Goal: Communication & Community: Answer question/provide support

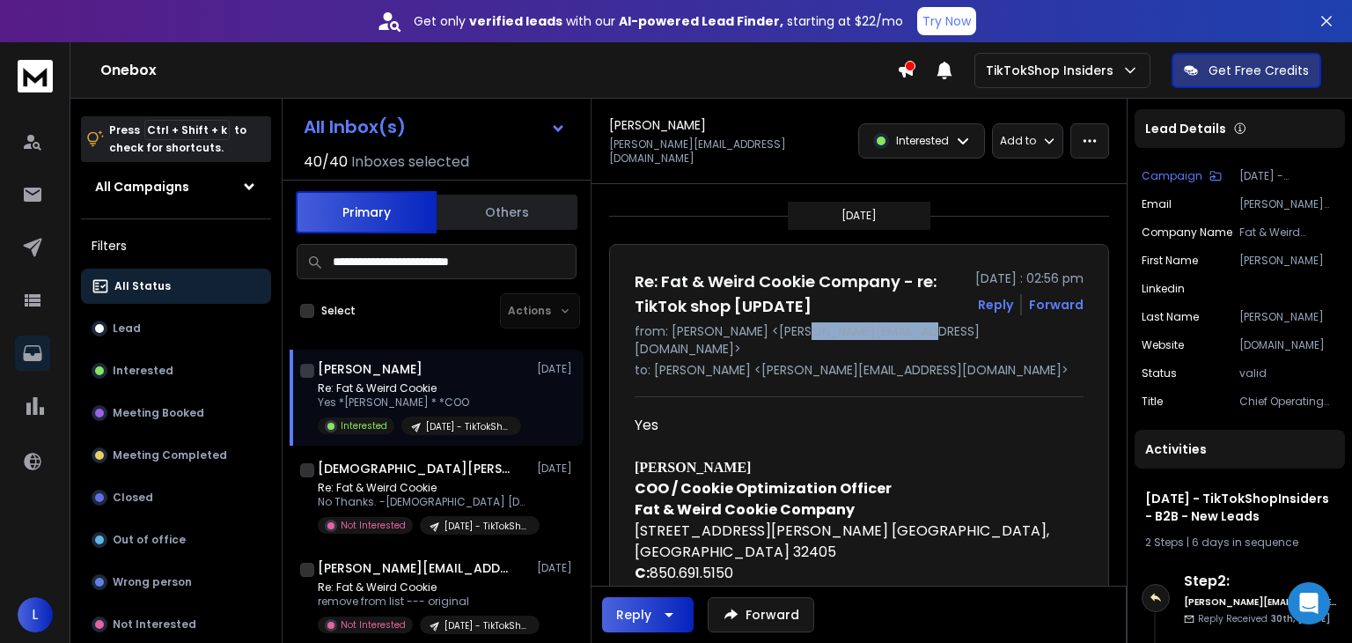
scroll to position [88, 0]
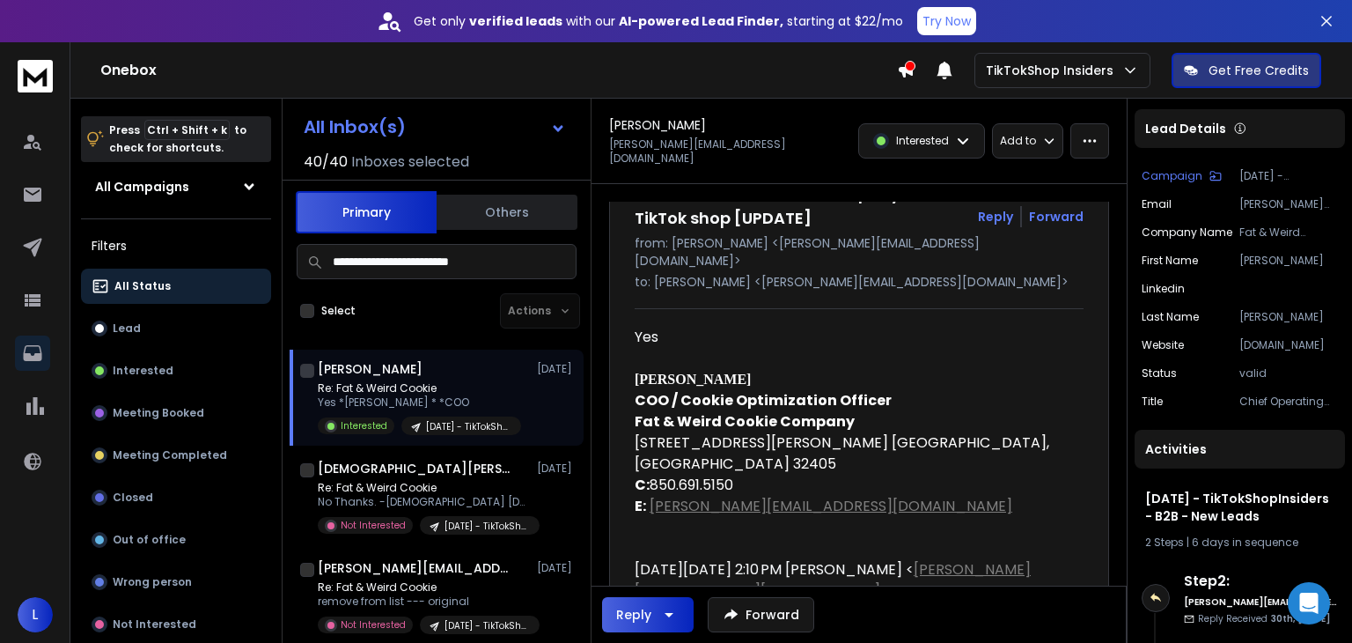
click at [430, 375] on div "[PERSON_NAME] [DATE]" at bounding box center [447, 369] width 259 height 18
drag, startPoint x: 671, startPoint y: 227, endPoint x: 705, endPoint y: 228, distance: 34.3
click at [705, 234] on p "from: [PERSON_NAME] <[PERSON_NAME][EMAIL_ADDRESS][DOMAIN_NAME]>" at bounding box center [859, 251] width 449 height 35
copy p "[PERSON_NAME]"
click at [641, 620] on div "Reply" at bounding box center [633, 615] width 35 height 18
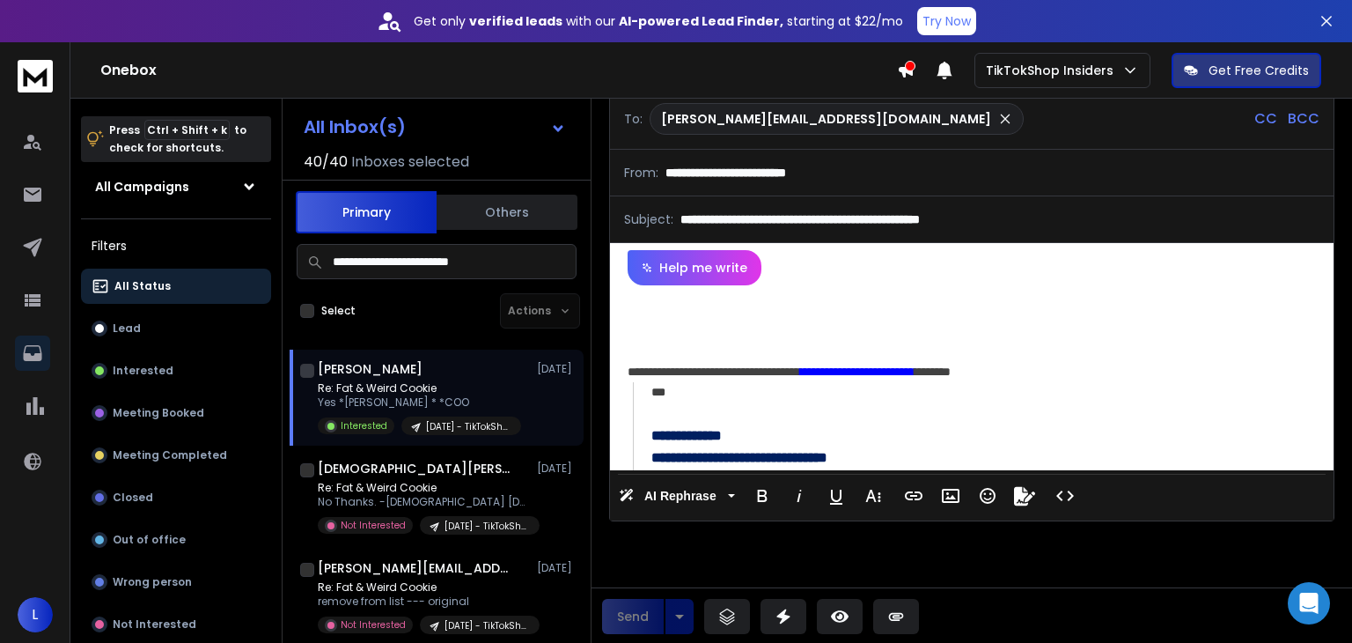
scroll to position [0, 0]
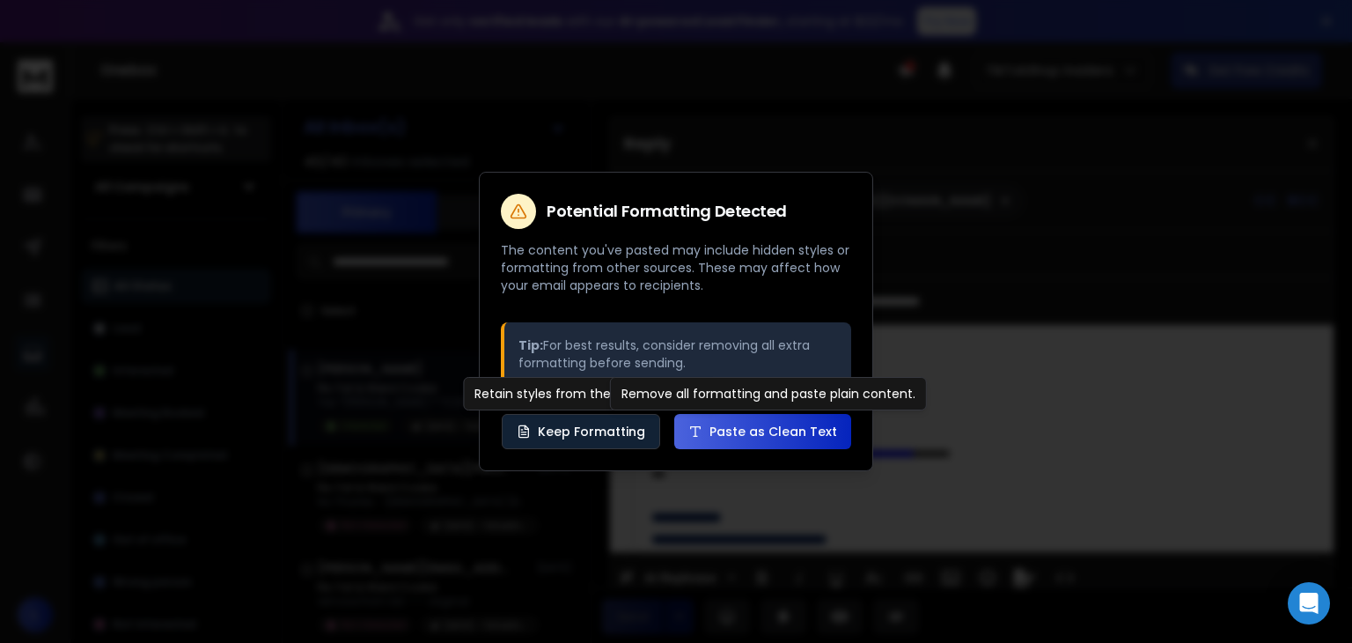
click at [622, 438] on button "Keep Formatting" at bounding box center [581, 431] width 158 height 35
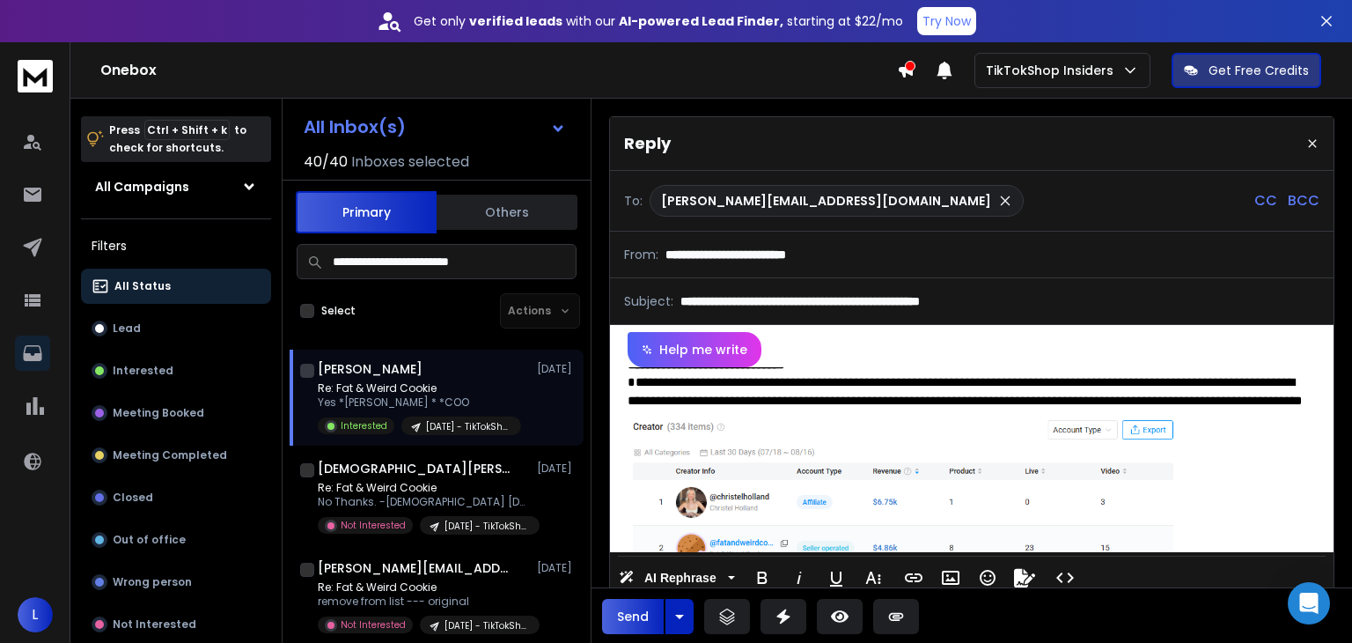
scroll to position [176, 0]
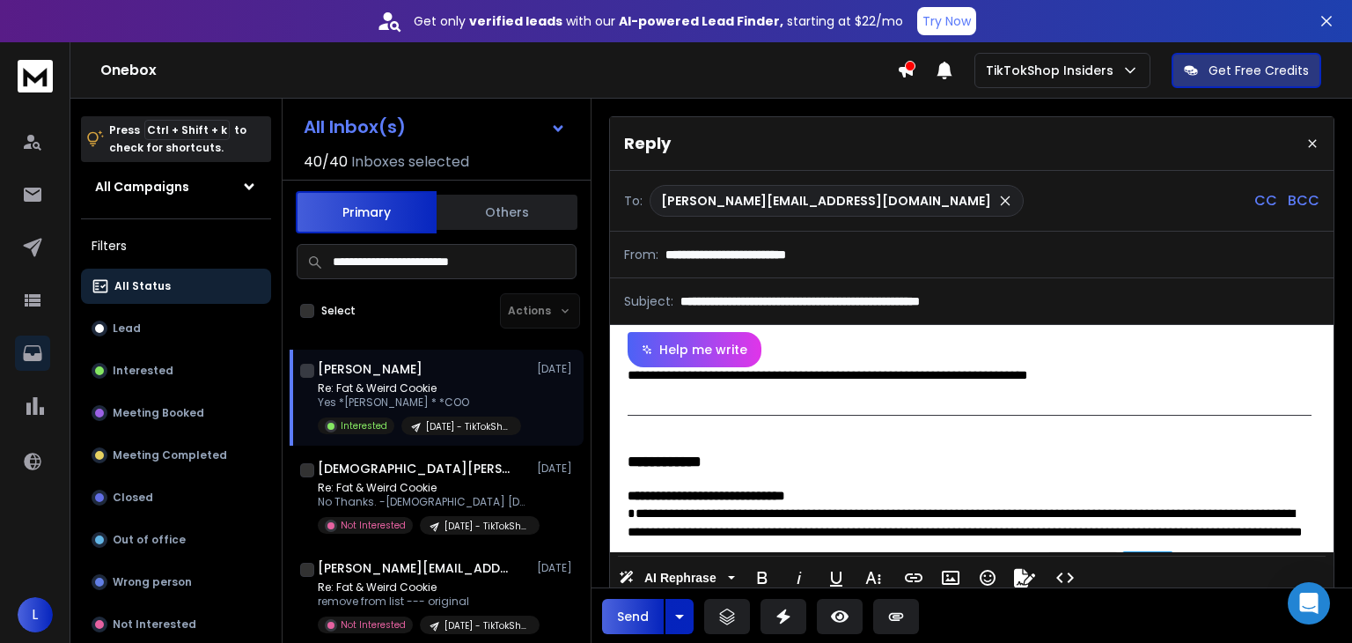
click at [1066, 418] on p at bounding box center [970, 424] width 684 height 19
click at [1108, 411] on p at bounding box center [970, 406] width 684 height 17
click at [1296, 412] on p at bounding box center [970, 406] width 684 height 17
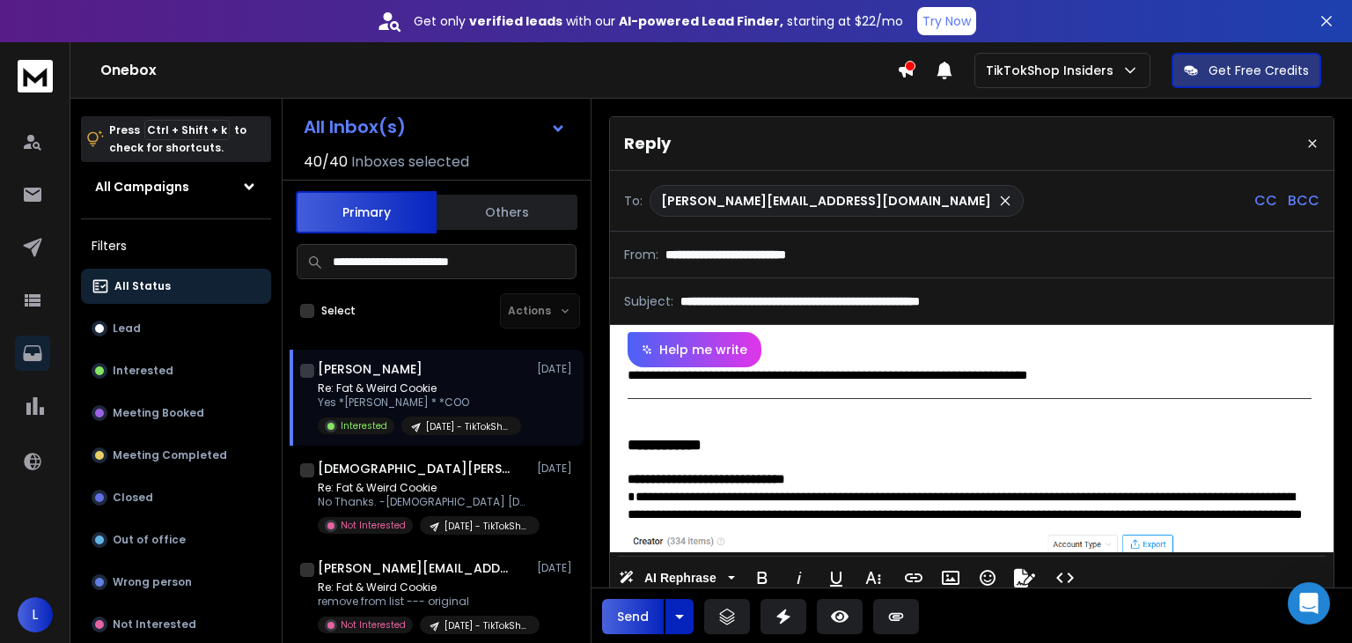
click at [985, 411] on p at bounding box center [970, 408] width 684 height 19
click at [1030, 398] on hr at bounding box center [970, 398] width 684 height 1
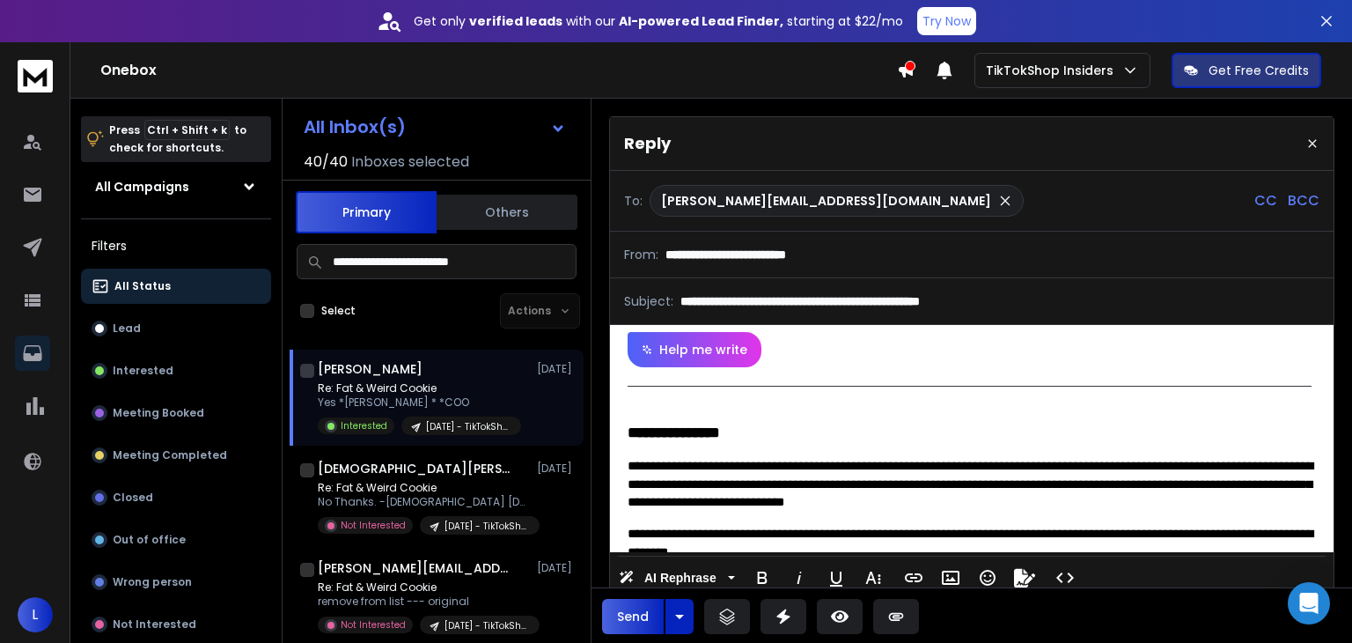
scroll to position [2025, 0]
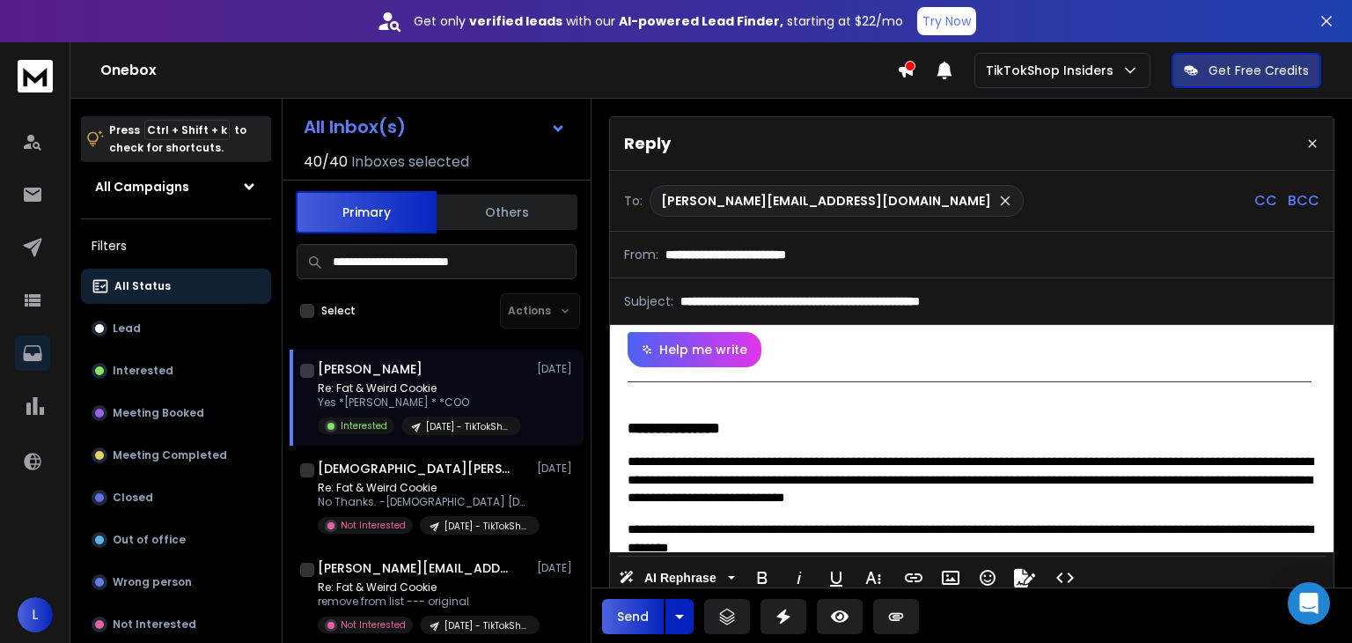
click at [789, 401] on p at bounding box center [970, 391] width 684 height 19
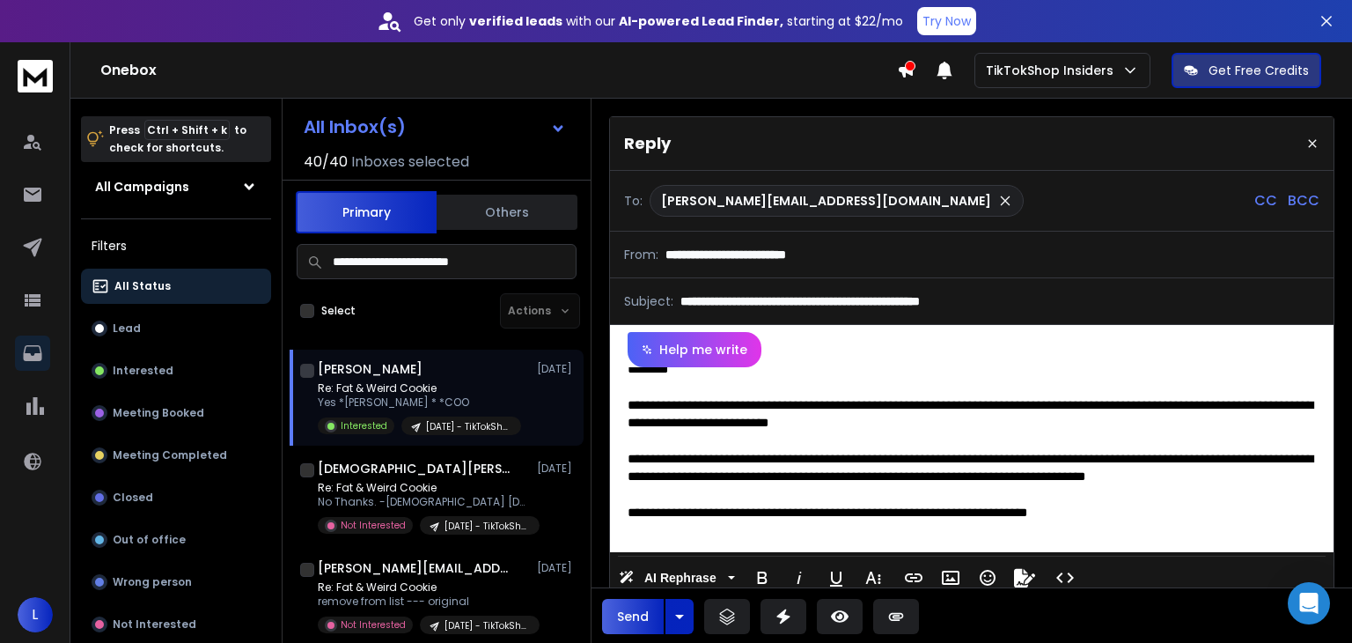
scroll to position [88, 0]
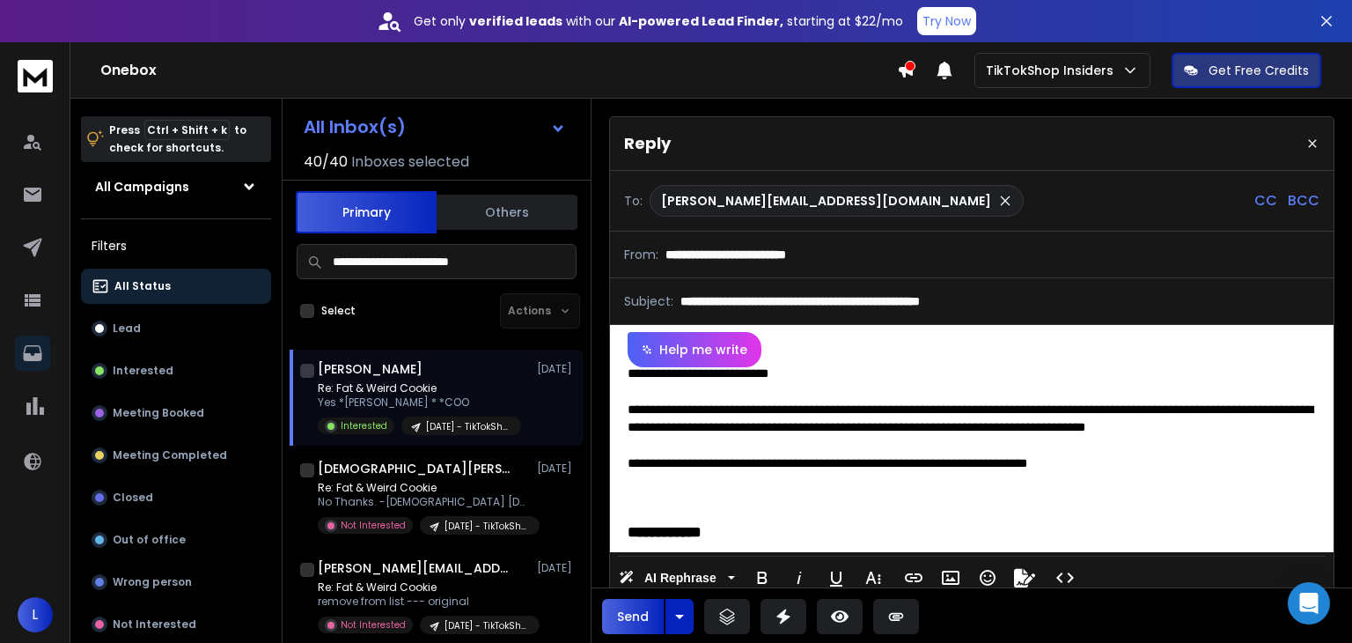
click at [637, 611] on button "Send" at bounding box center [633, 616] width 62 height 35
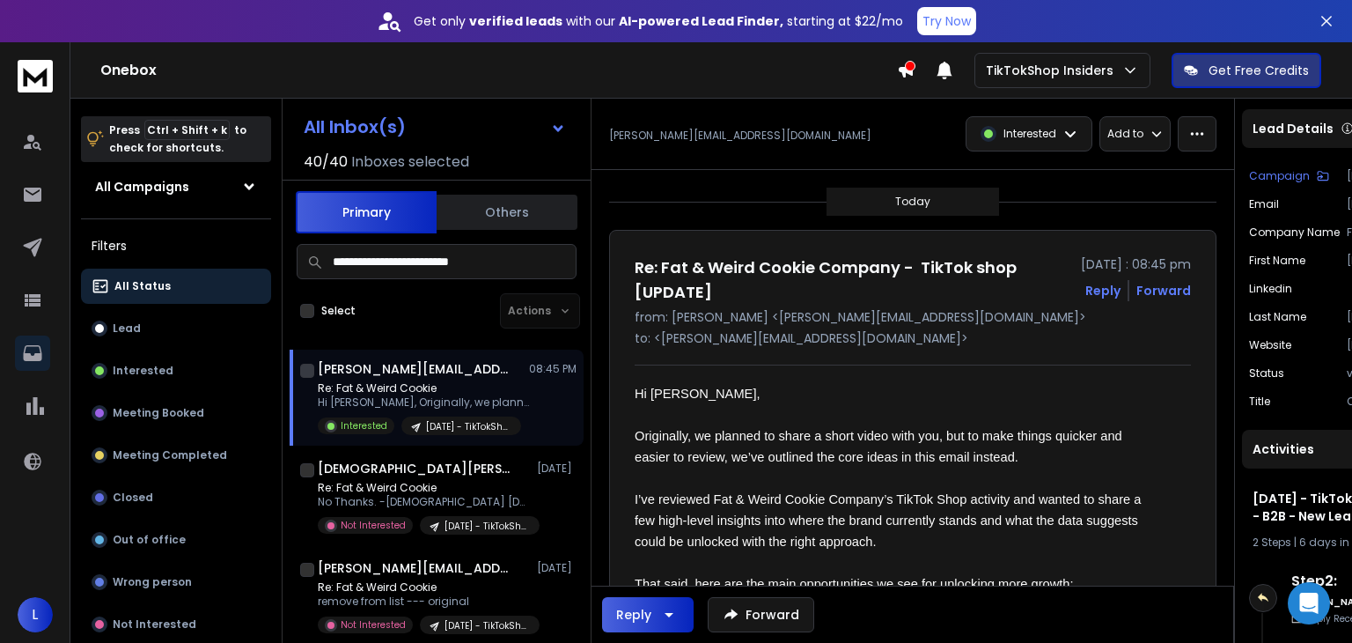
drag, startPoint x: 507, startPoint y: 261, endPoint x: 231, endPoint y: 250, distance: 276.6
click at [240, 249] on div "**********" at bounding box center [711, 420] width 1282 height 643
paste input
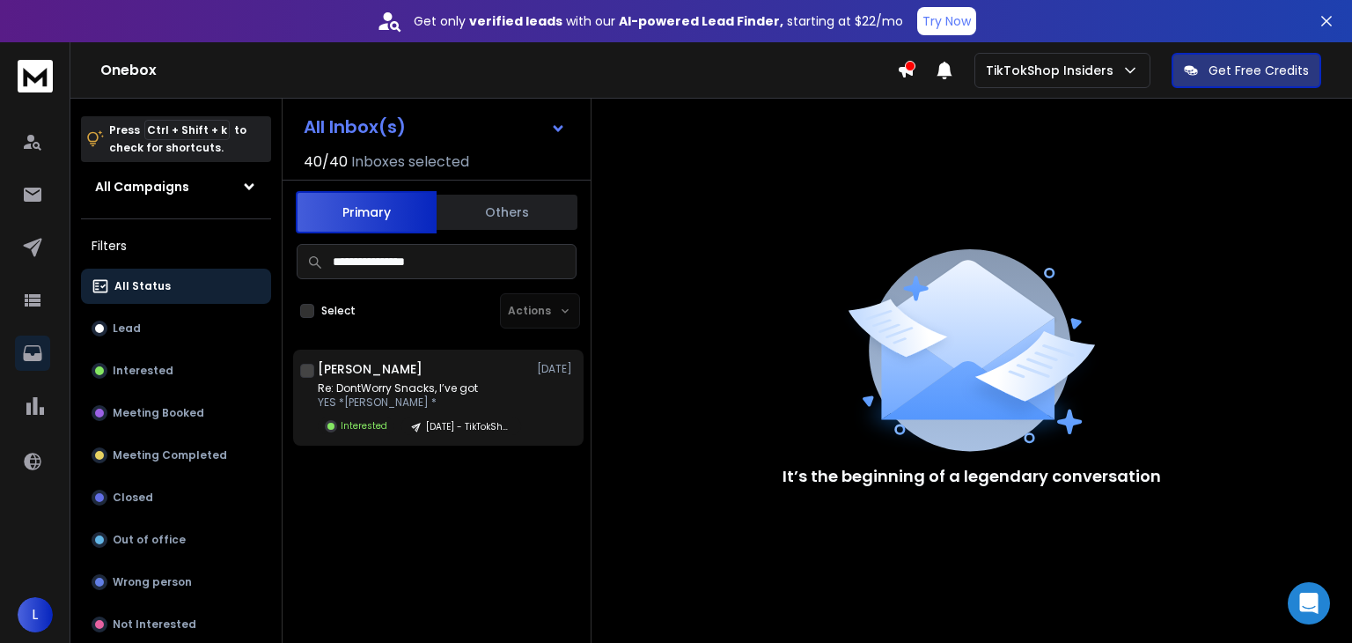
type input "**********"
click at [456, 367] on div "[PERSON_NAME] [DATE]" at bounding box center [447, 369] width 259 height 18
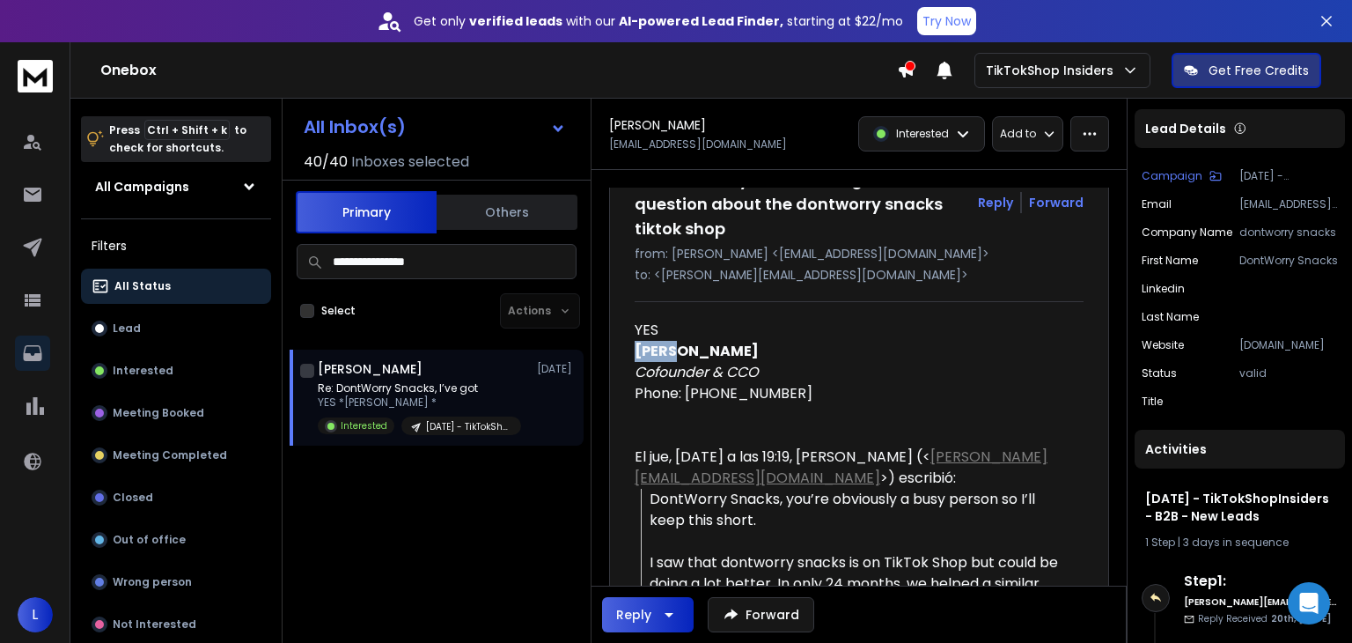
drag, startPoint x: 634, startPoint y: 349, endPoint x: 673, endPoint y: 350, distance: 38.8
click at [673, 350] on b "[PERSON_NAME]" at bounding box center [697, 351] width 124 height 20
copy b "Diego"
click at [636, 614] on div "Reply" at bounding box center [633, 615] width 35 height 18
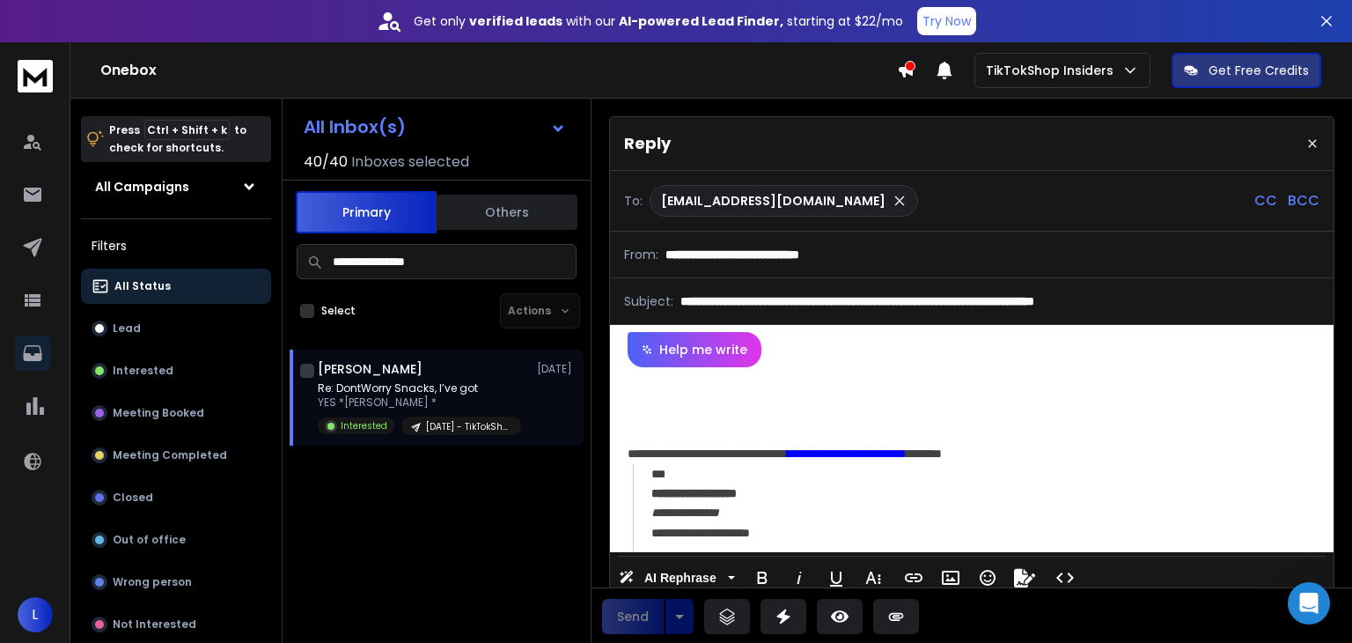
click at [732, 408] on div at bounding box center [972, 413] width 688 height 19
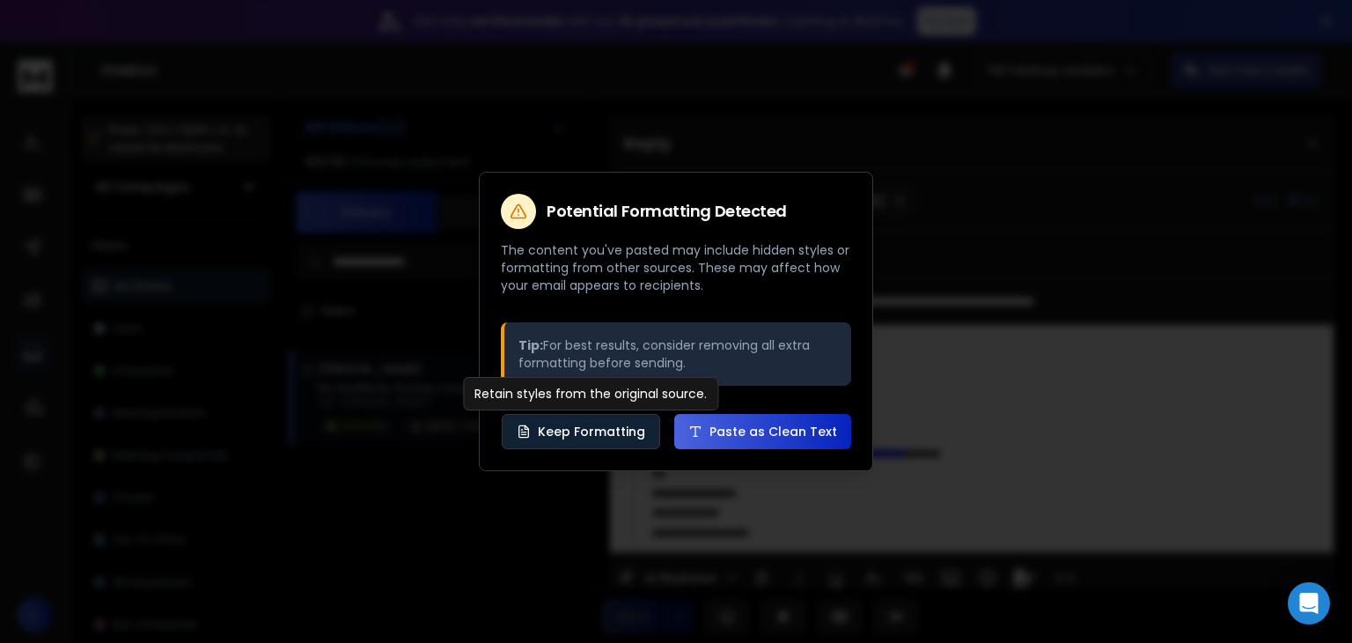
click at [605, 436] on button "Keep Formatting" at bounding box center [581, 431] width 158 height 35
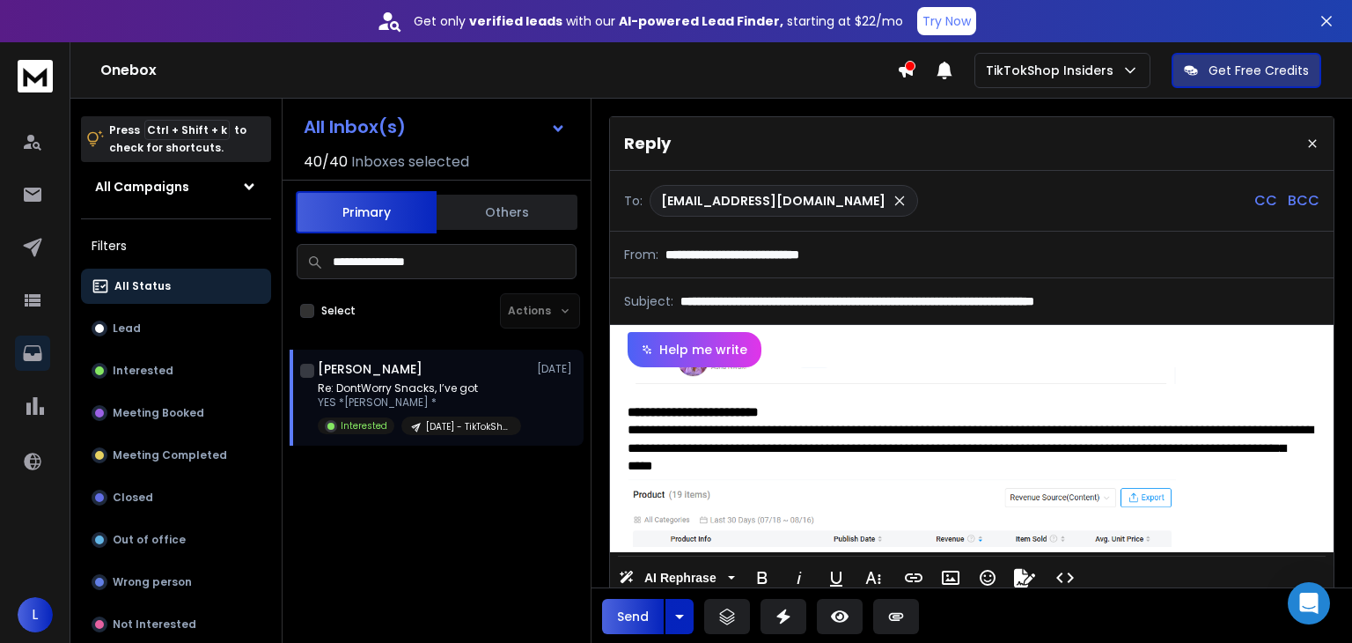
scroll to position [704, 0]
click at [624, 616] on button "Send" at bounding box center [633, 616] width 62 height 35
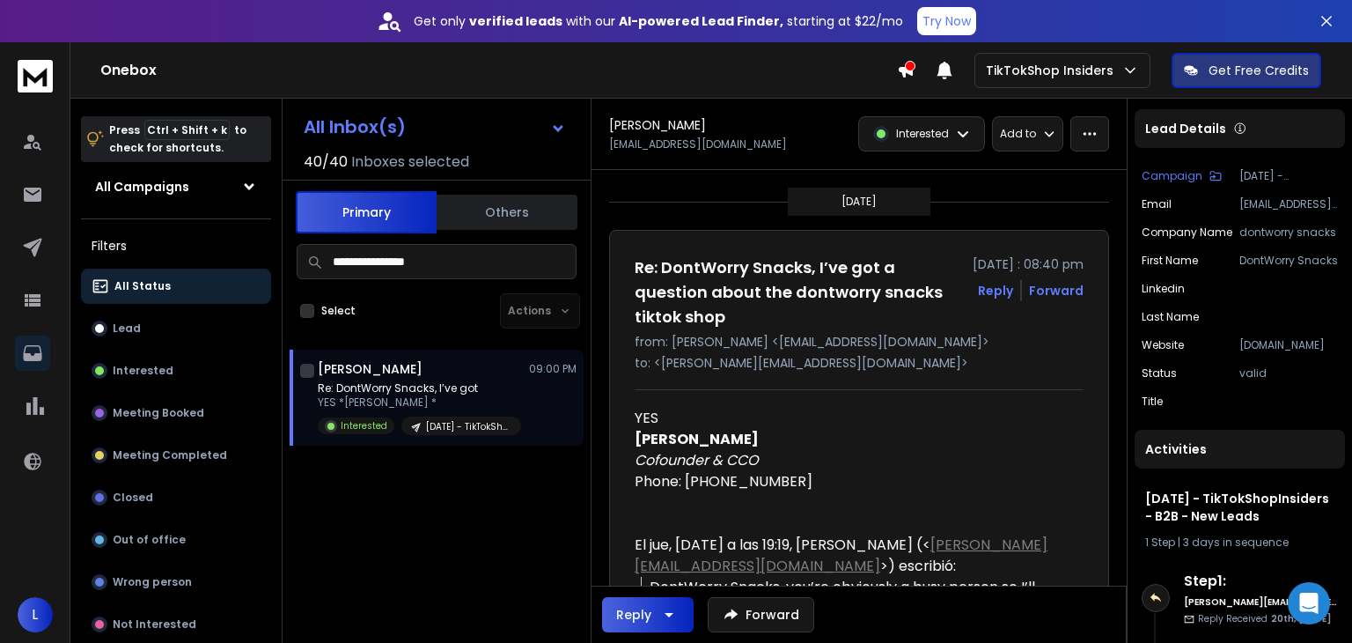
drag, startPoint x: 467, startPoint y: 263, endPoint x: 233, endPoint y: 275, distance: 233.5
click at [239, 275] on div "**********" at bounding box center [711, 420] width 1282 height 643
click at [461, 259] on input "**********" at bounding box center [437, 261] width 280 height 35
paste input
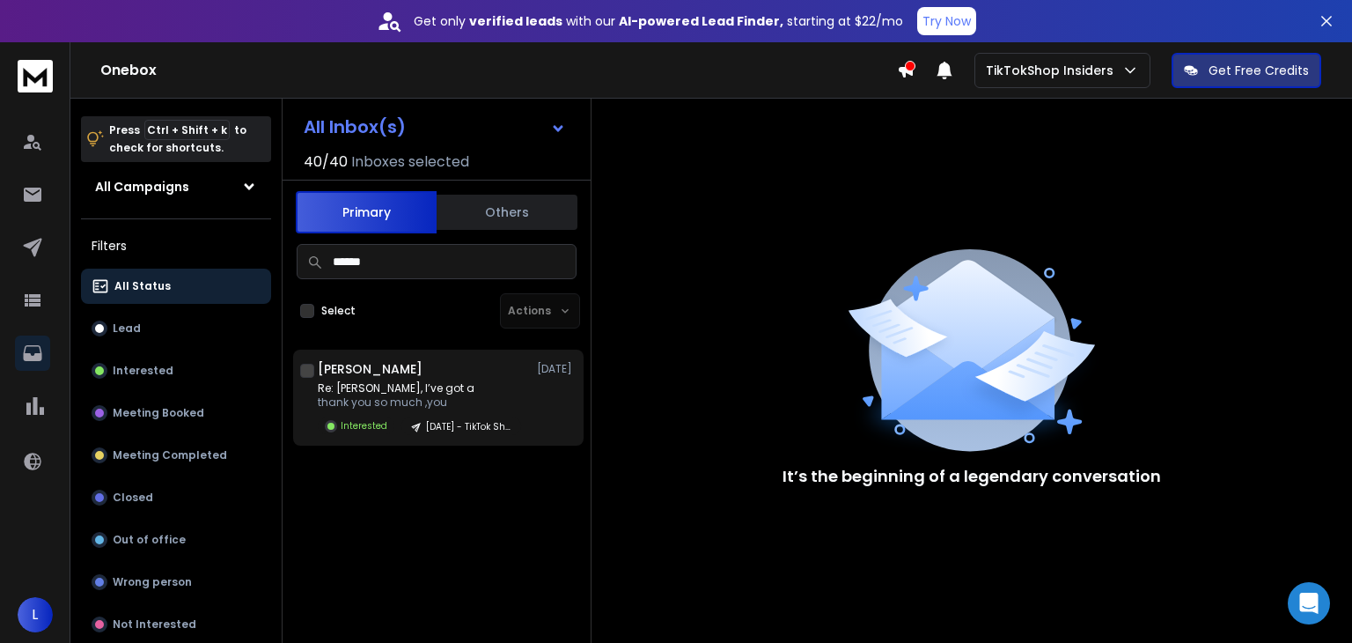
click at [415, 382] on p "Re: [PERSON_NAME], I’ve got a" at bounding box center [419, 388] width 203 height 14
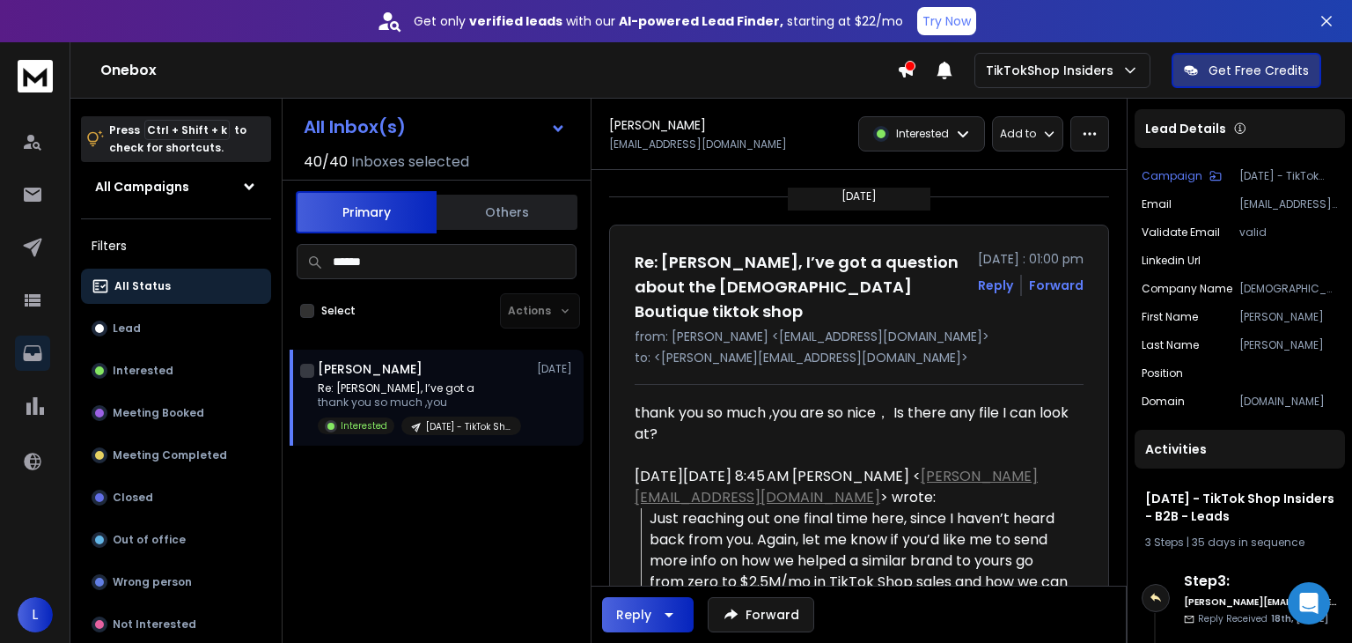
scroll to position [0, 0]
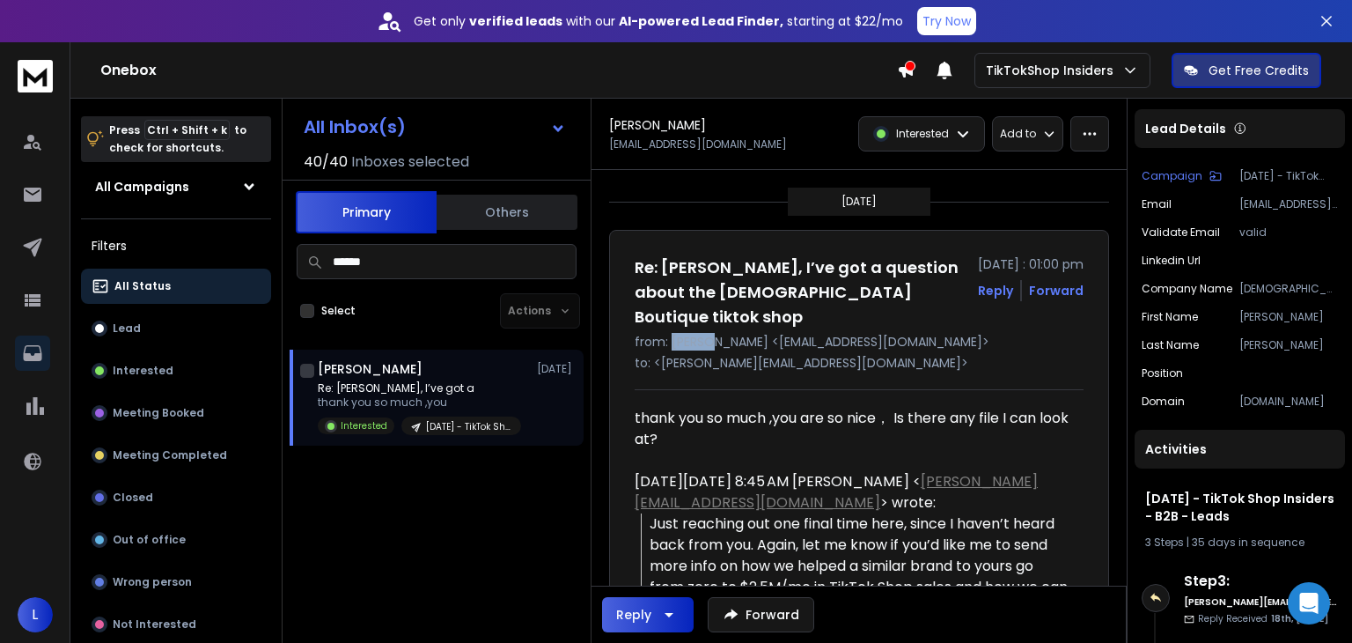
drag, startPoint x: 671, startPoint y: 314, endPoint x: 708, endPoint y: 318, distance: 37.1
click at [708, 333] on p "from: [PERSON_NAME] <[PERSON_NAME][EMAIL_ADDRESS][DOMAIN_NAME]>" at bounding box center [859, 342] width 449 height 18
copy p "[PERSON_NAME]"
click at [636, 632] on div "Reply Forward" at bounding box center [859, 613] width 535 height 57
click at [643, 618] on div "Reply" at bounding box center [633, 615] width 35 height 18
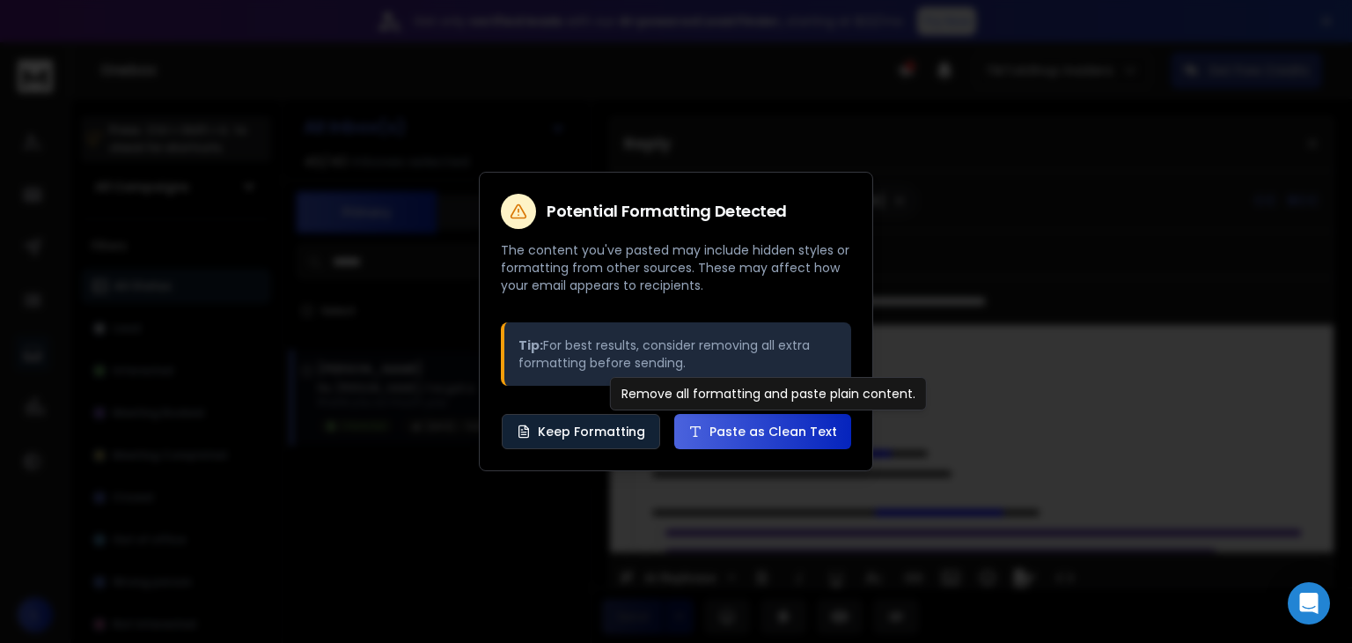
click at [618, 434] on button "Keep Formatting" at bounding box center [581, 431] width 158 height 35
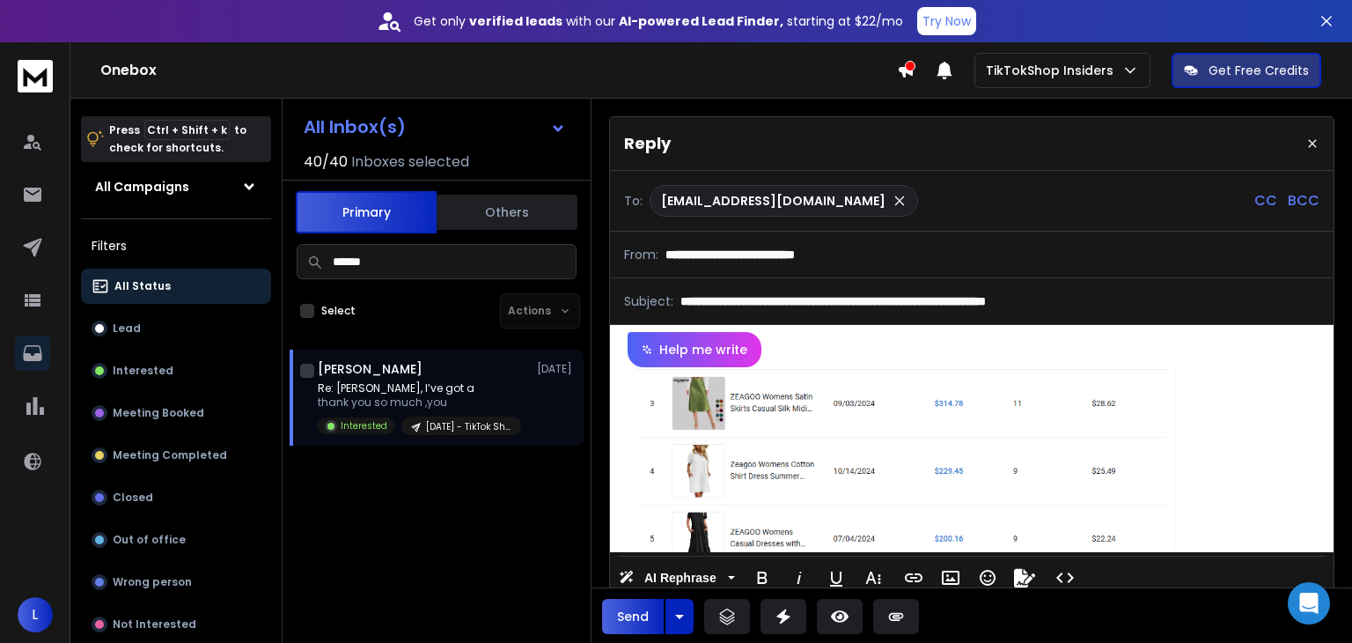
scroll to position [1144, 0]
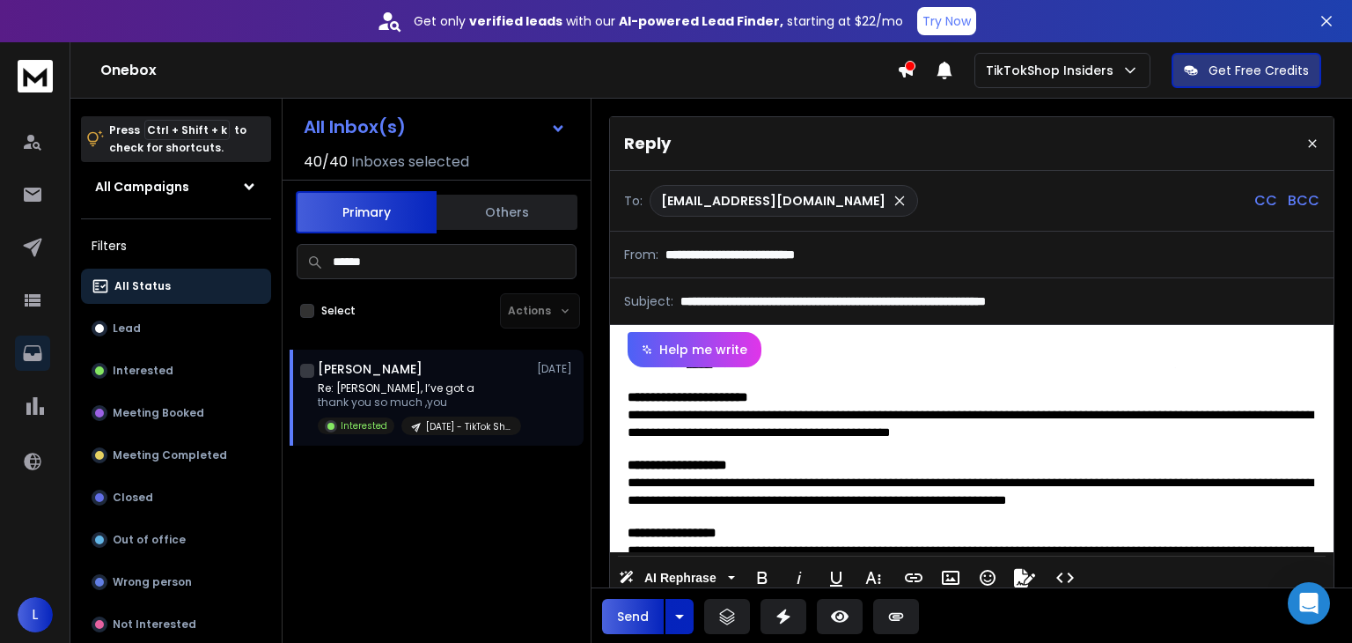
click at [633, 614] on button "Send" at bounding box center [633, 616] width 62 height 35
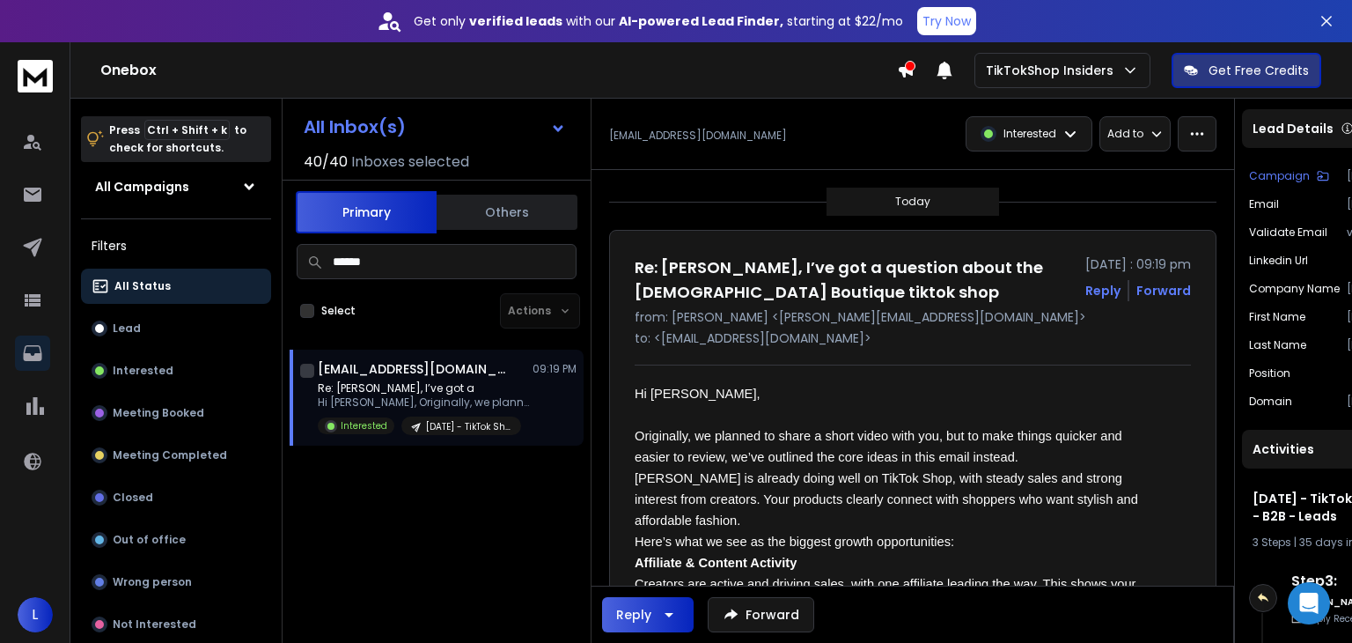
click at [431, 270] on input "******" at bounding box center [437, 261] width 280 height 35
click at [430, 272] on input "******" at bounding box center [437, 261] width 280 height 35
paste input "**********"
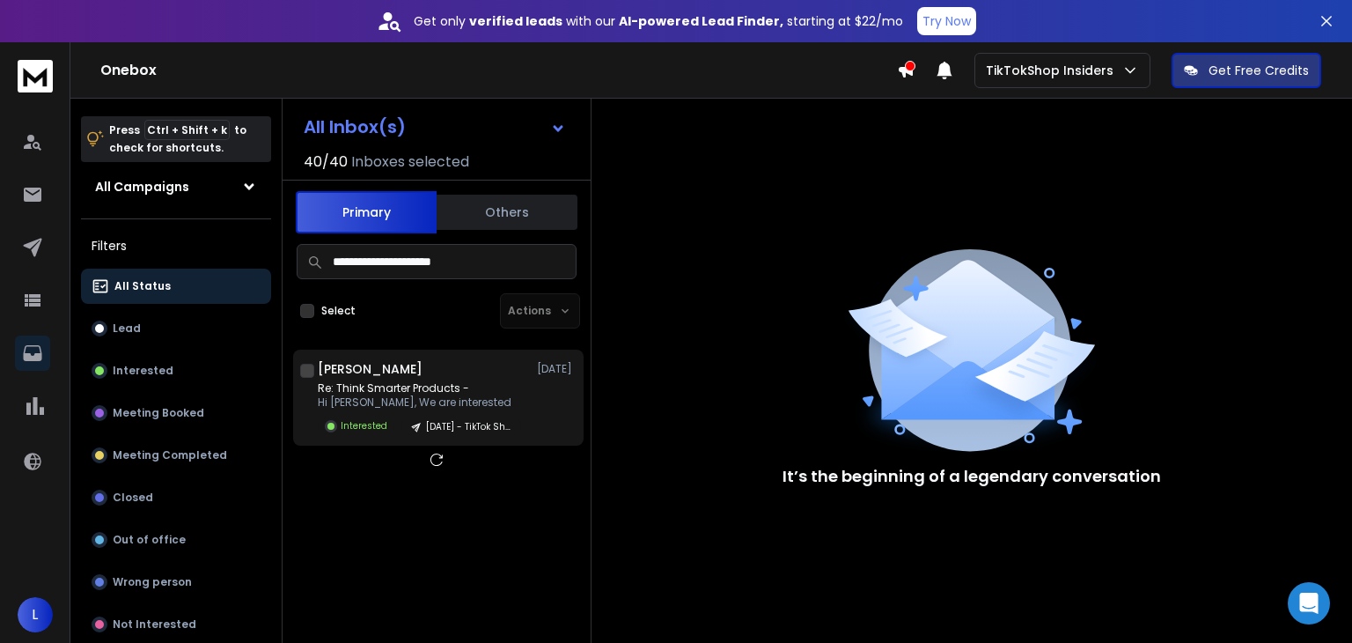
type input "**********"
click at [426, 387] on p "Re: Think Smarter Products -" at bounding box center [419, 388] width 203 height 14
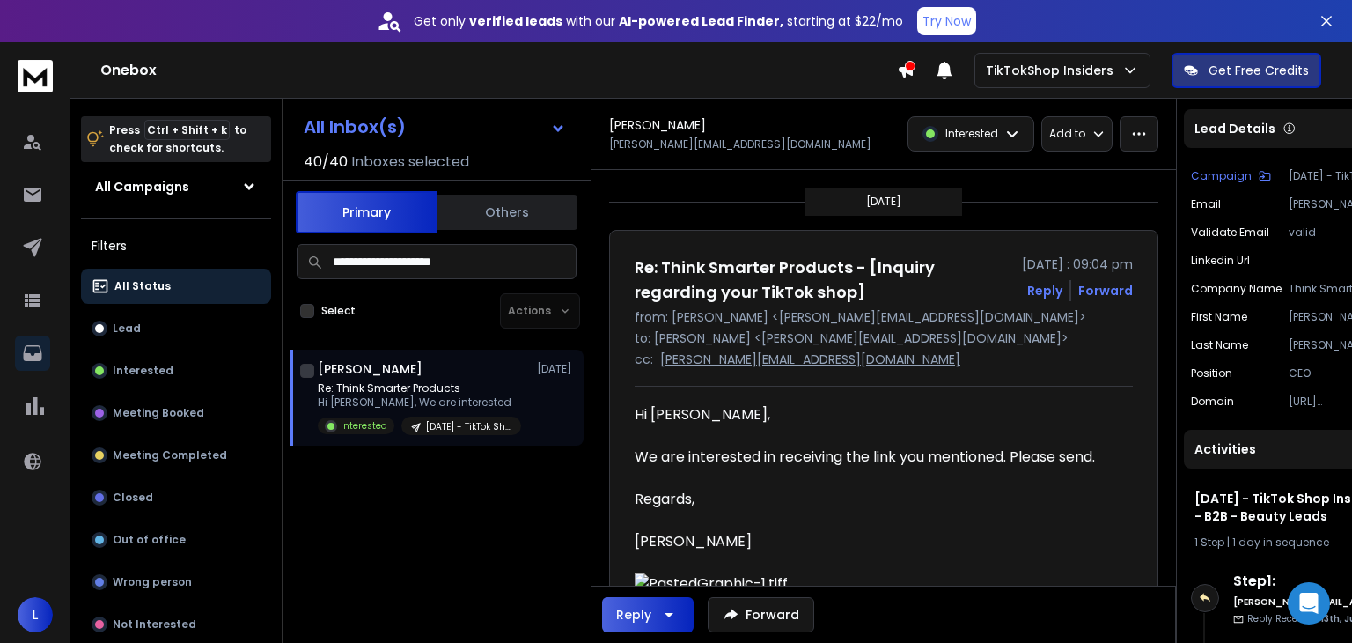
drag, startPoint x: 500, startPoint y: 268, endPoint x: 308, endPoint y: 289, distance: 193.0
click at [312, 288] on div "**********" at bounding box center [437, 434] width 308 height 395
click at [639, 615] on div "Reply" at bounding box center [633, 615] width 35 height 18
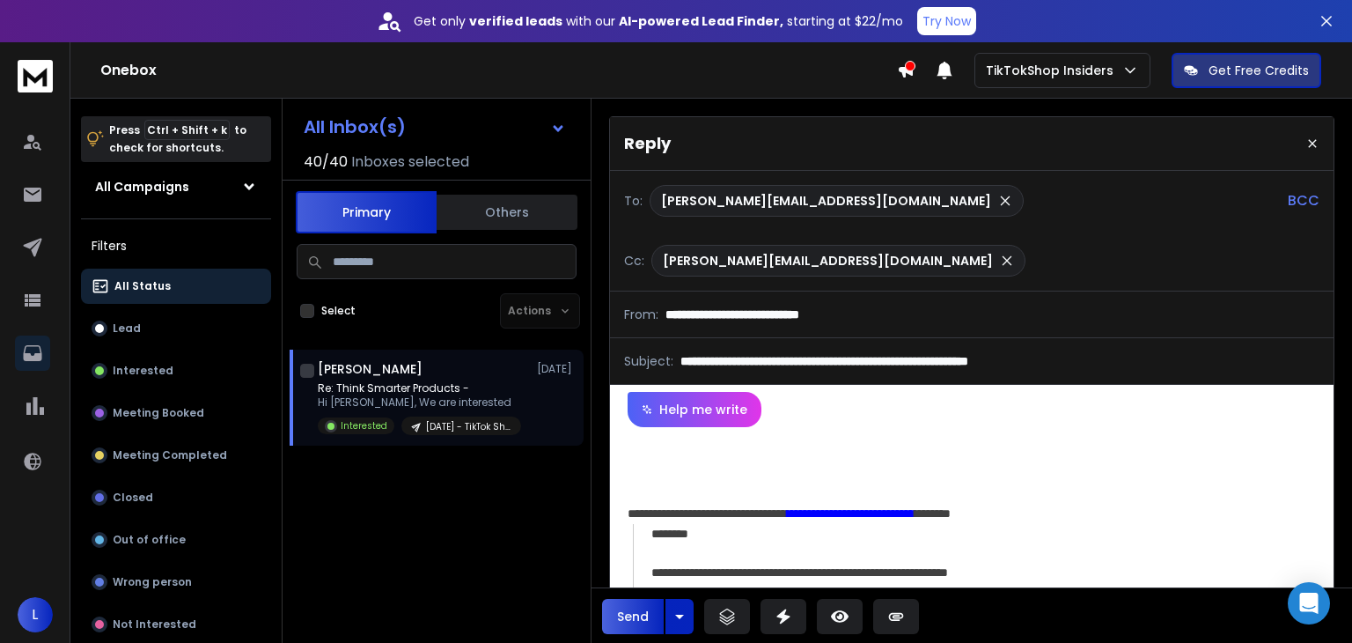
click at [690, 455] on div "**********" at bounding box center [972, 519] width 724 height 185
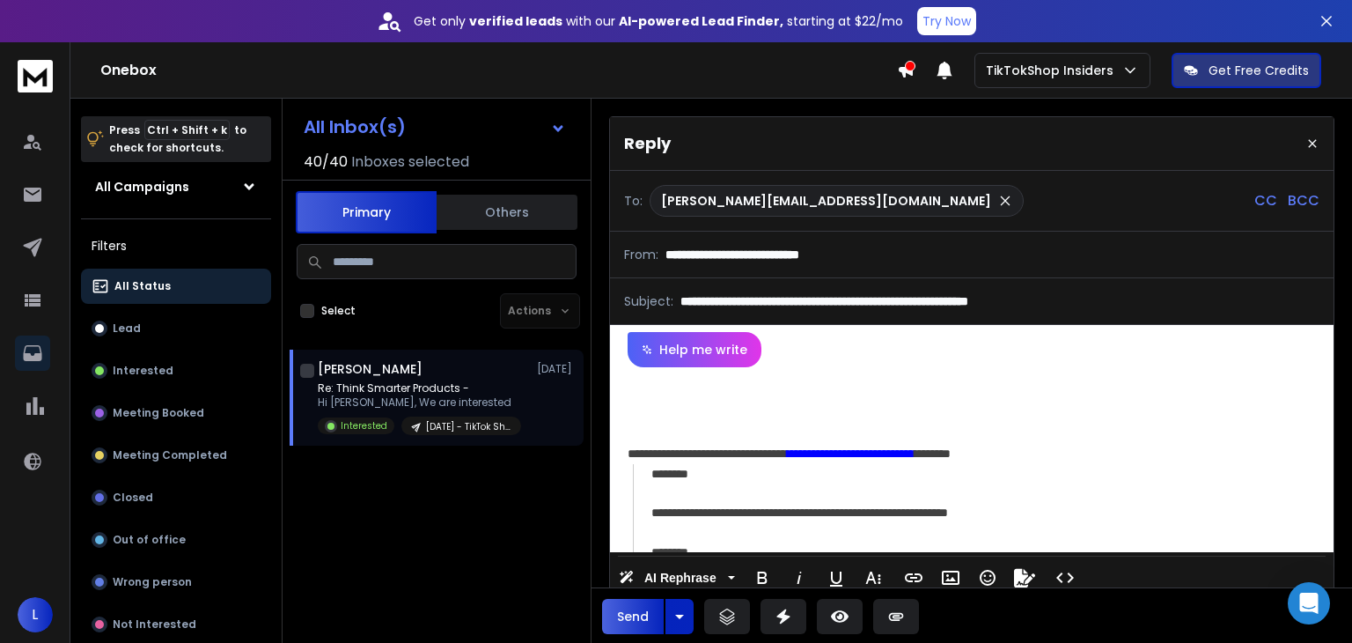
click at [673, 399] on div at bounding box center [972, 394] width 688 height 19
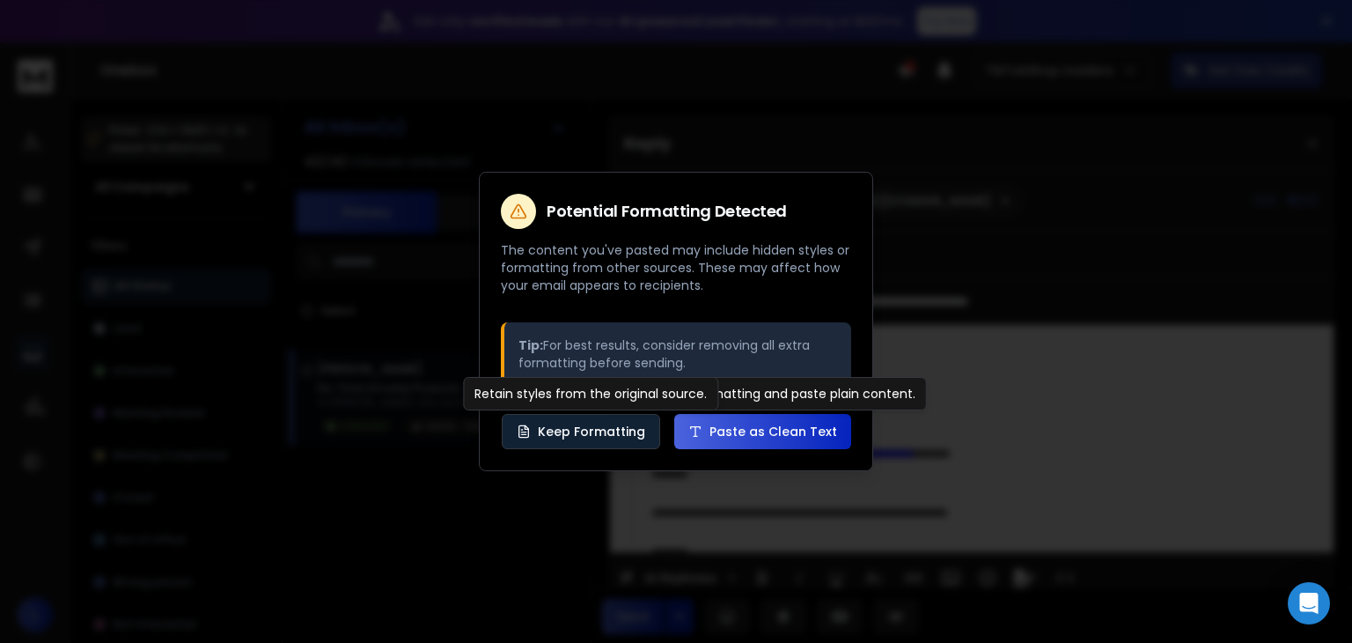
click at [626, 434] on button "Keep Formatting" at bounding box center [581, 431] width 158 height 35
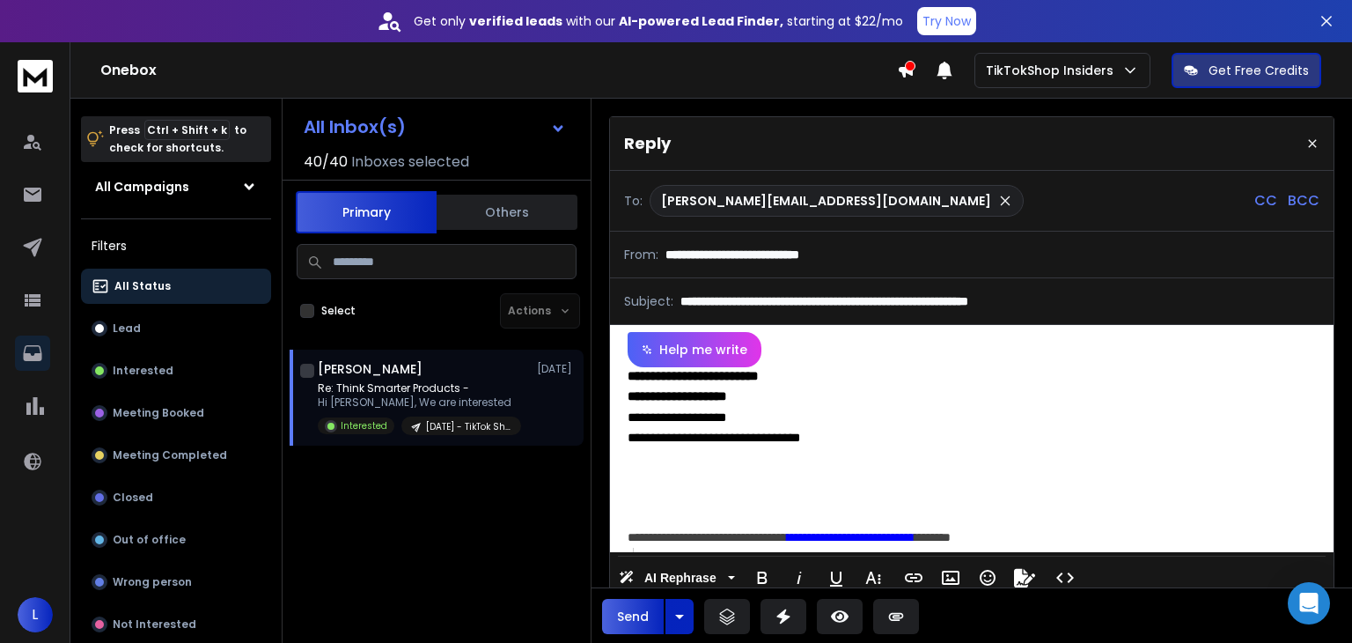
scroll to position [2377, 0]
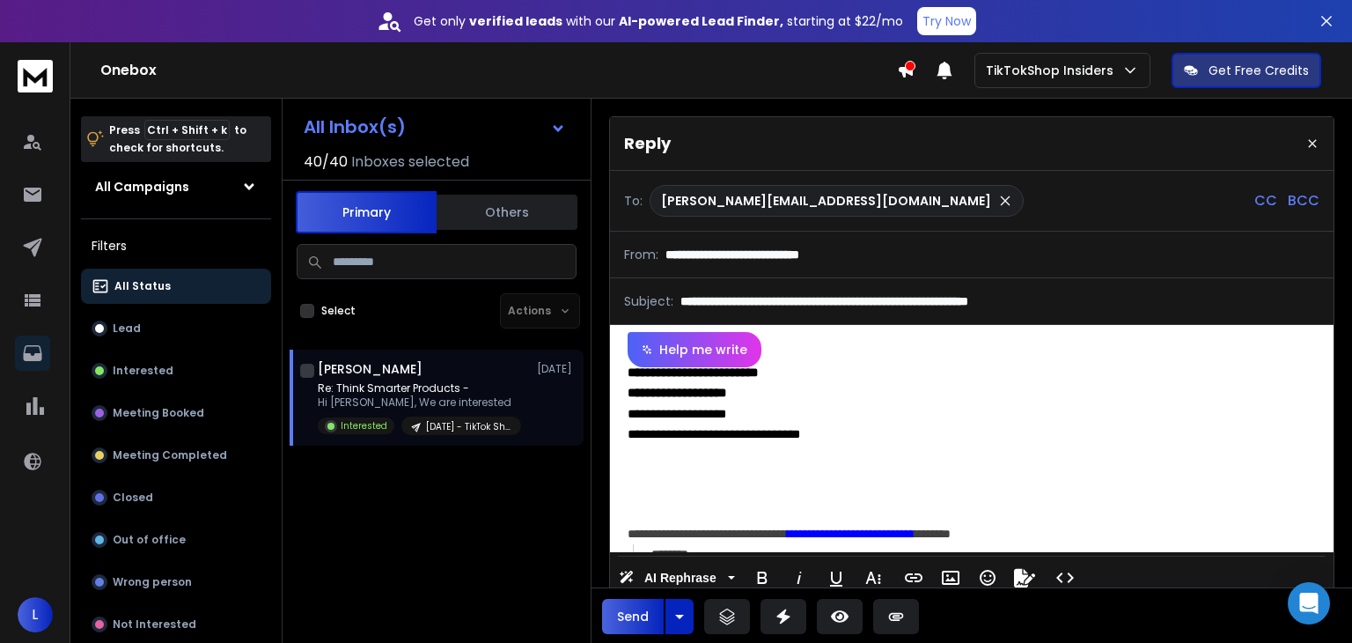
click at [621, 621] on button "Send" at bounding box center [633, 616] width 62 height 35
